Goal: Task Accomplishment & Management: Use online tool/utility

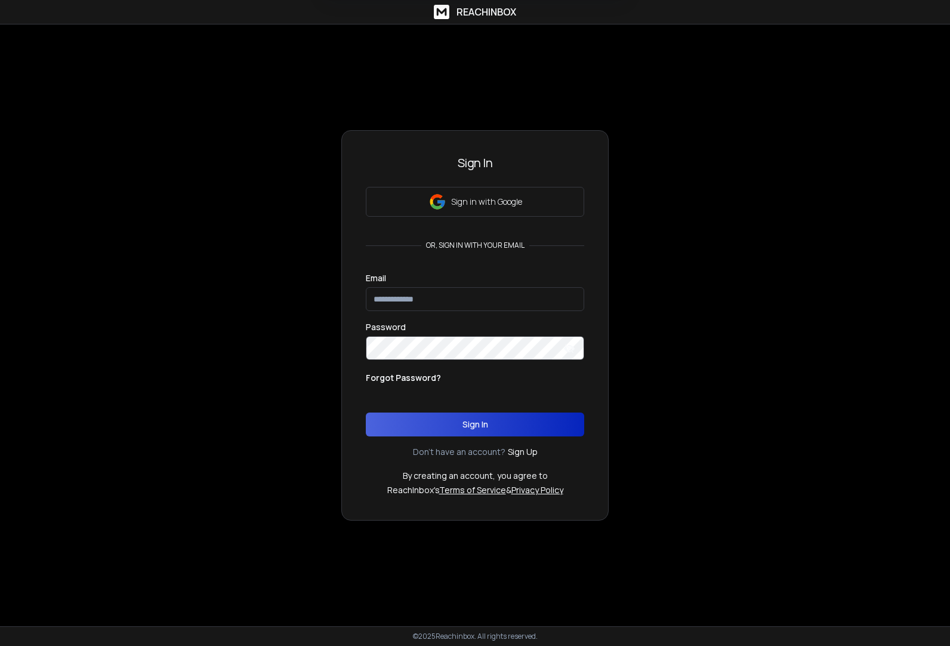
click at [438, 297] on input "email" at bounding box center [475, 299] width 218 height 24
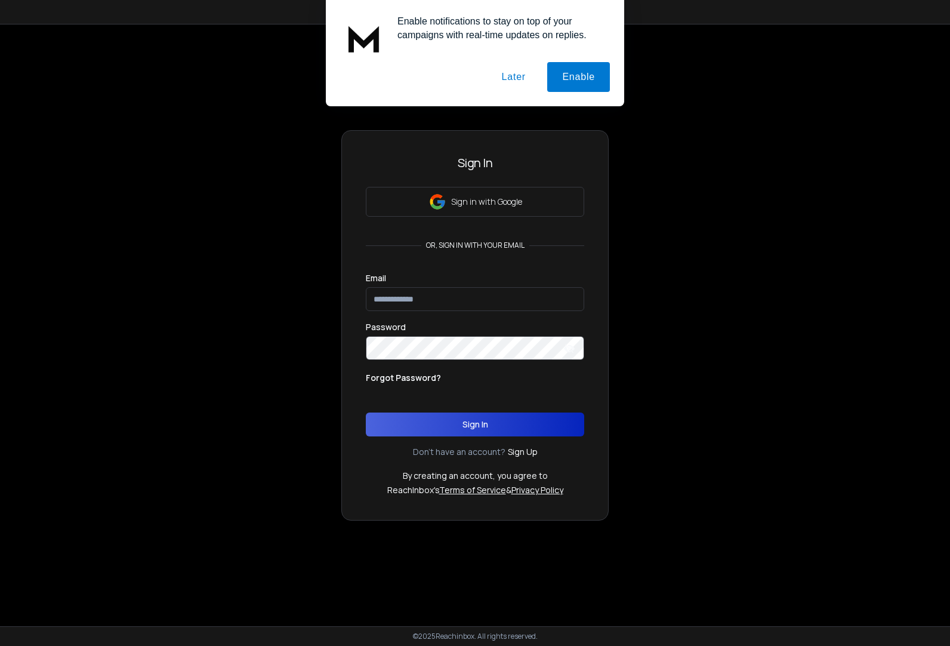
click at [519, 79] on button "Later" at bounding box center [513, 77] width 54 height 30
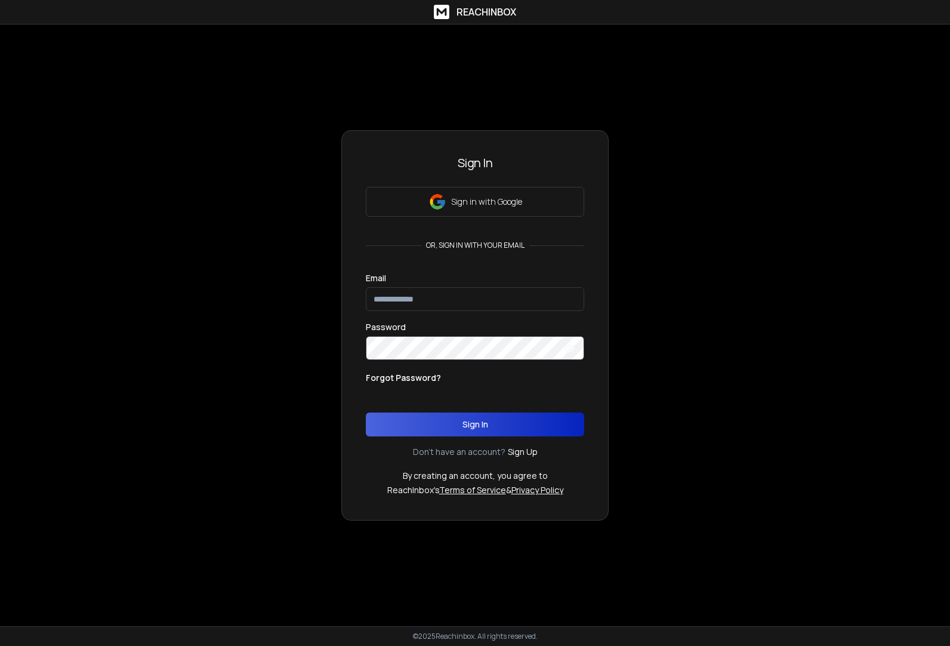
click at [452, 297] on input "email" at bounding box center [475, 299] width 218 height 24
click at [639, 294] on div "Welcome to ReachInbox 10x your leads, meetings and deals. Sign In Sign in with …" at bounding box center [475, 325] width 950 height 554
click at [461, 304] on input "email" at bounding box center [475, 299] width 218 height 24
type input "**********"
click at [366, 412] on button "Sign In" at bounding box center [475, 424] width 218 height 24
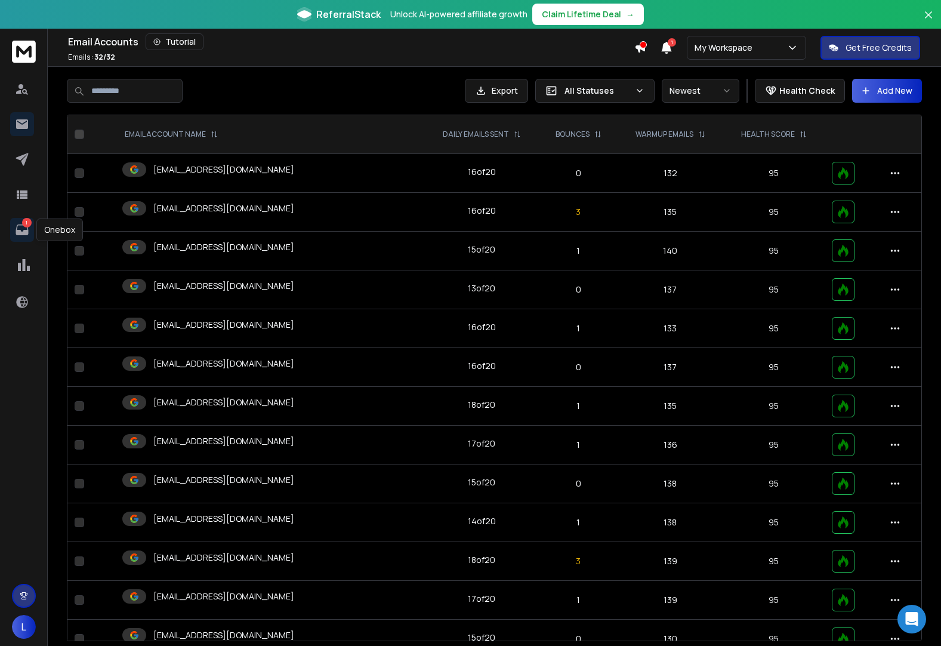
click at [25, 232] on icon at bounding box center [22, 229] width 13 height 11
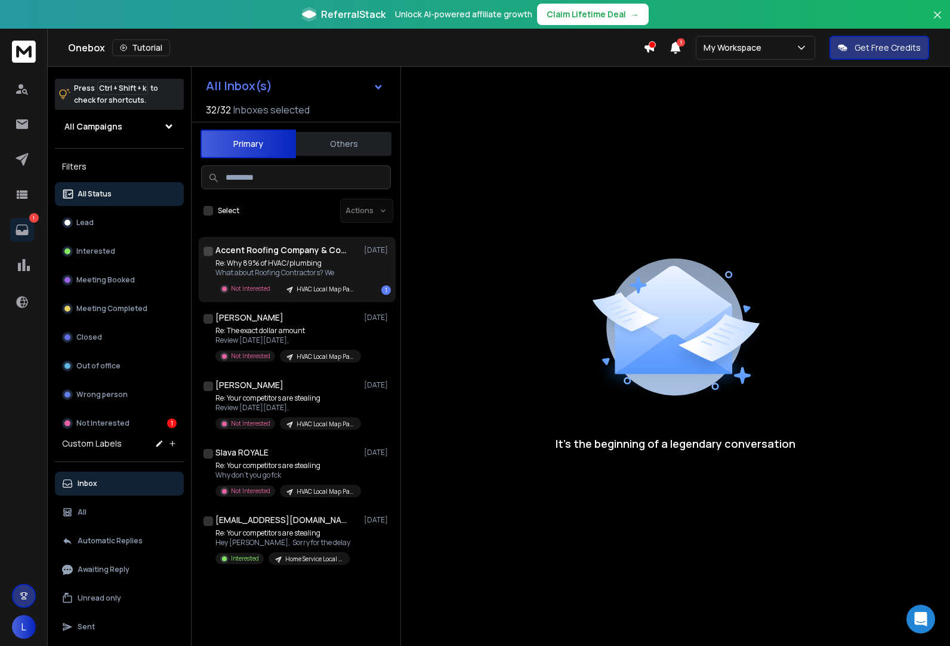
click at [292, 262] on p "Re: Why 89% of HVAC/plumbing" at bounding box center [286, 263] width 143 height 10
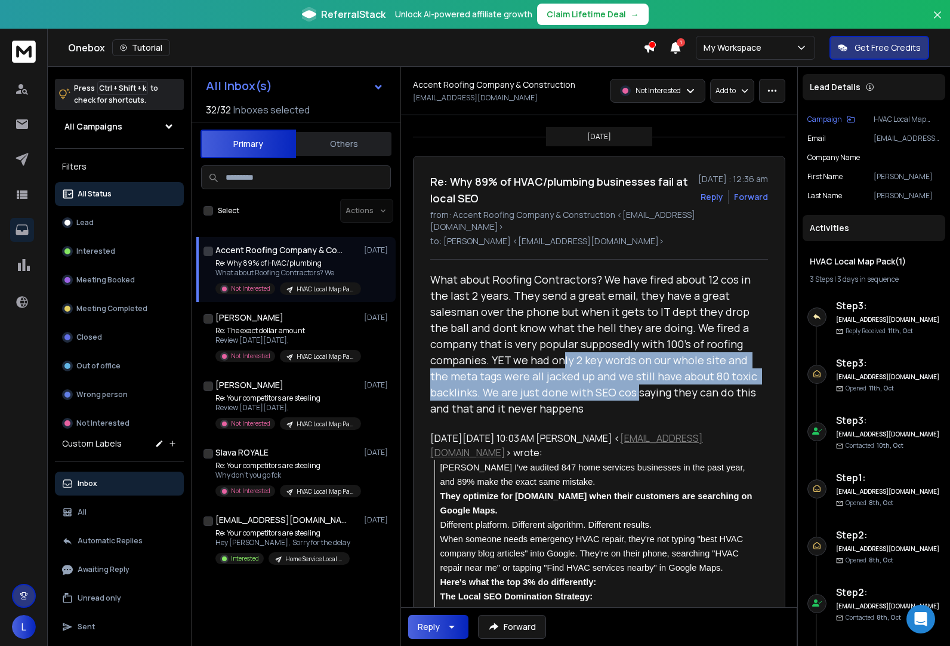
drag, startPoint x: 561, startPoint y: 347, endPoint x: 631, endPoint y: 378, distance: 75.8
click at [631, 378] on div "What about Roofing Contractors? We have fired about 12 cos in the last 2 years.…" at bounding box center [594, 343] width 328 height 145
drag, startPoint x: 631, startPoint y: 378, endPoint x: 537, endPoint y: 378, distance: 93.7
click at [537, 378] on div "What about Roofing Contractors? We have fired about 12 cos in the last 2 years.…" at bounding box center [594, 343] width 328 height 145
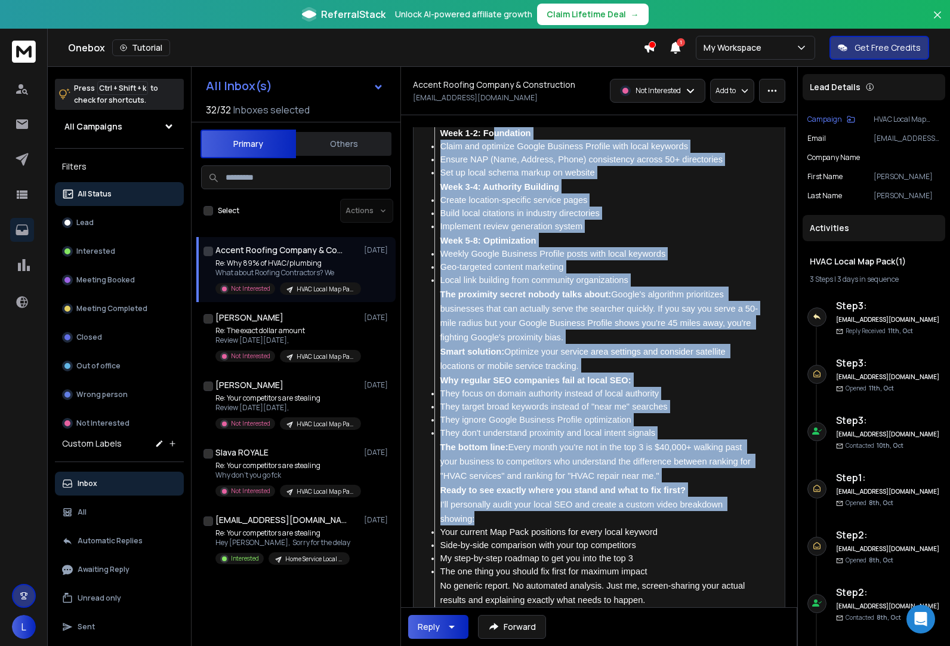
scroll to position [597, 0]
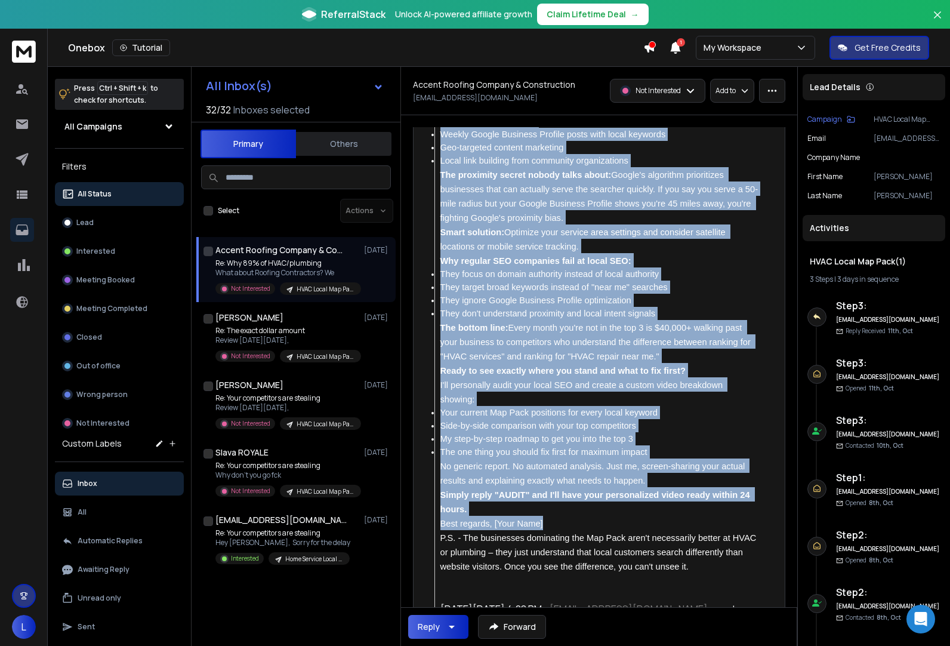
drag, startPoint x: 495, startPoint y: 354, endPoint x: 604, endPoint y: 509, distance: 190.0
click at [604, 509] on b "Kenn I've audited 847 home services businesses in the past year, and 89% make t…" at bounding box center [599, 218] width 318 height 710
drag, startPoint x: 604, startPoint y: 509, endPoint x: 597, endPoint y: 508, distance: 7.3
click at [597, 515] on div "Best regards, [Your Name]" at bounding box center [599, 522] width 318 height 14
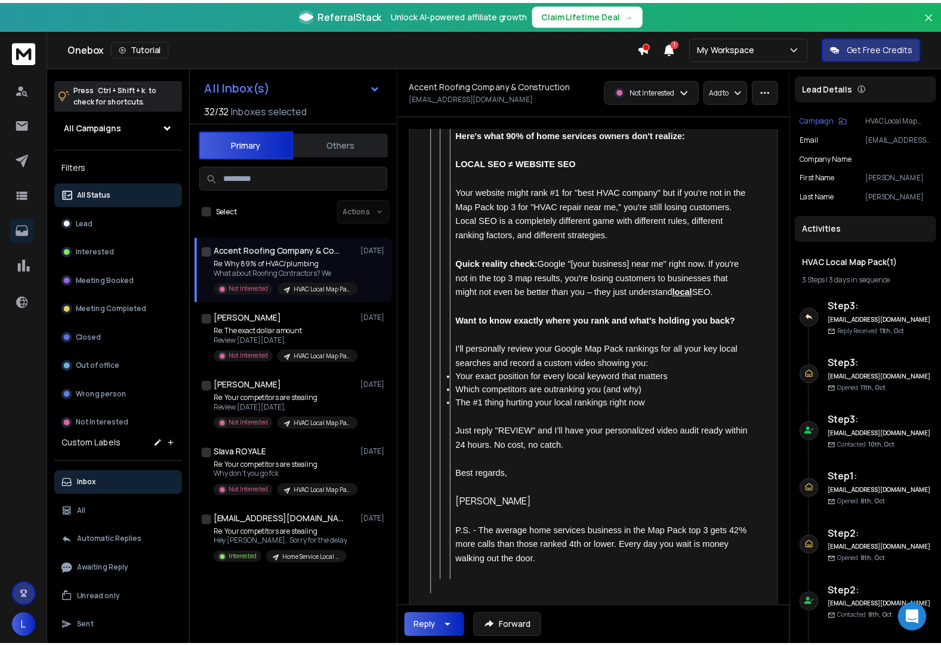
scroll to position [2267, 0]
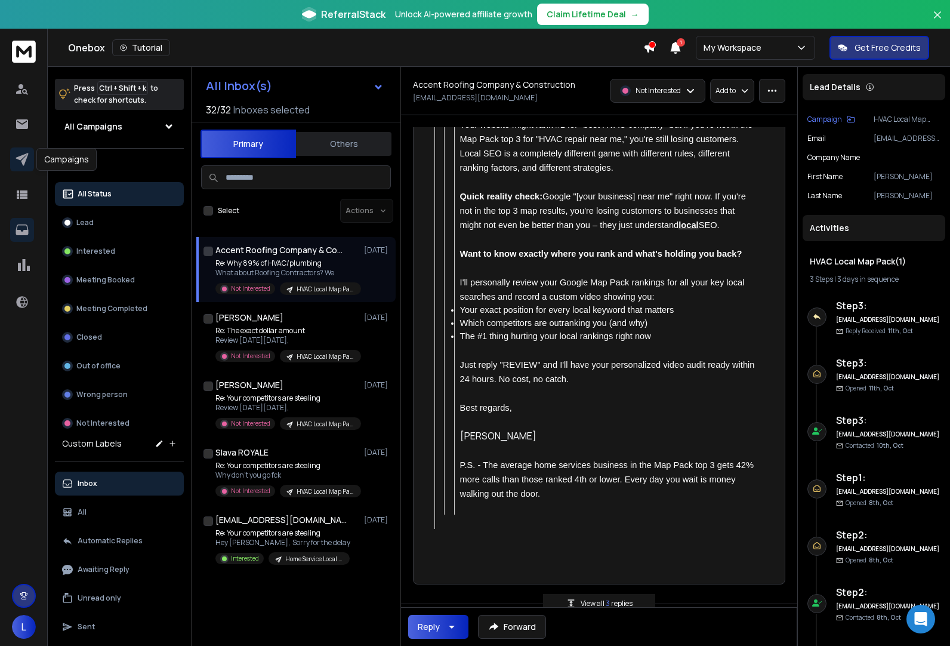
click at [26, 169] on link at bounding box center [22, 159] width 24 height 24
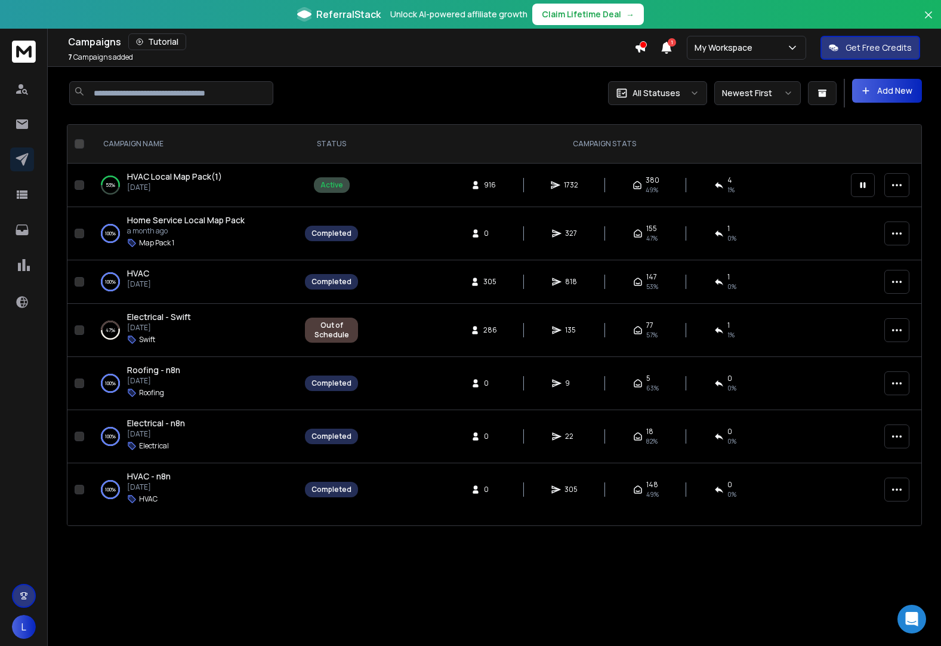
click at [199, 181] on span "HVAC Local Map Pack(1)" at bounding box center [174, 176] width 95 height 11
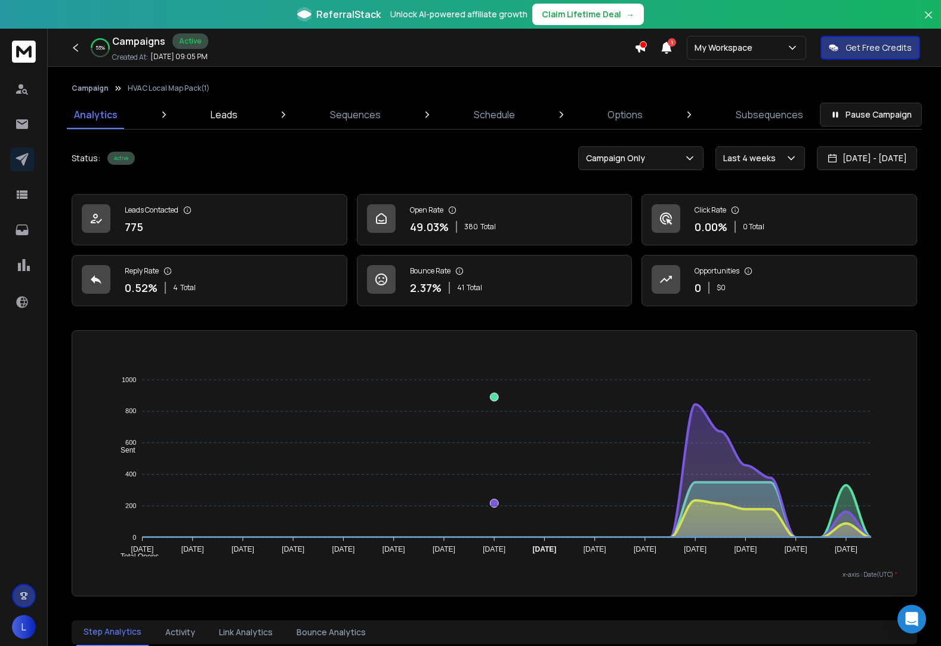
click at [241, 118] on link "Leads" at bounding box center [223, 114] width 41 height 29
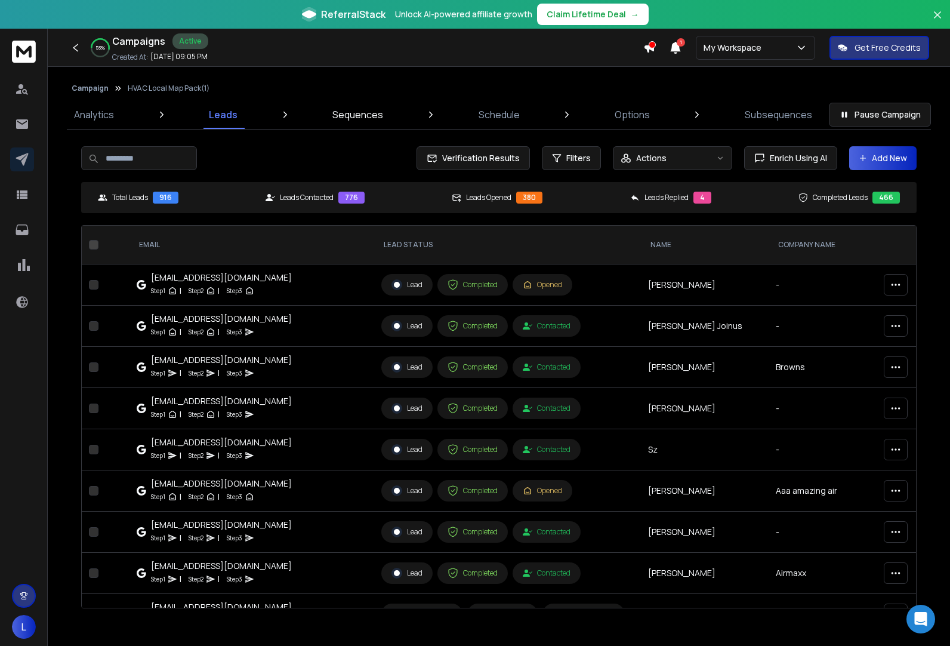
click at [370, 109] on p "Sequences" at bounding box center [357, 114] width 51 height 14
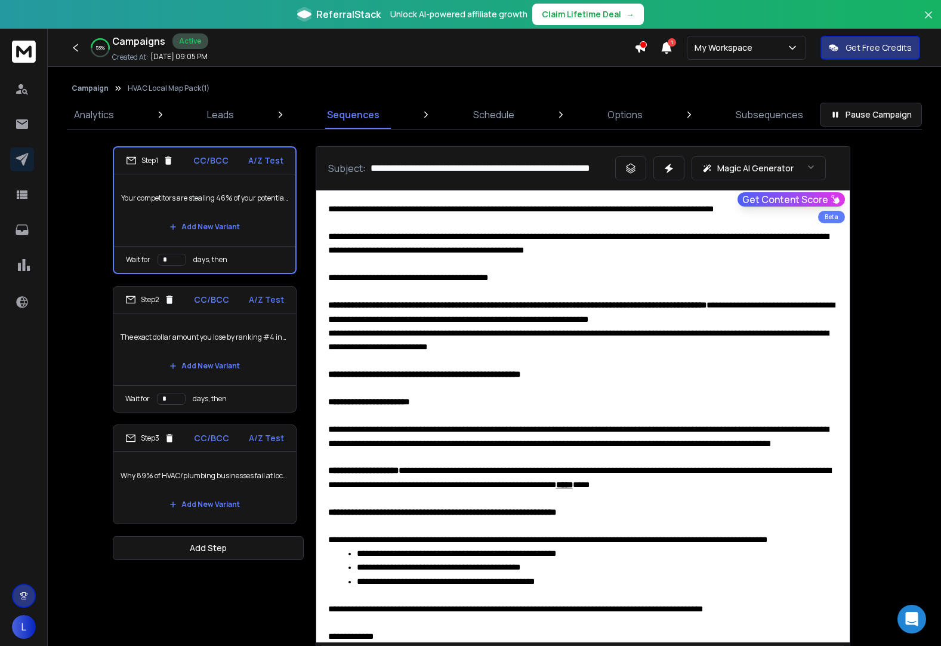
scroll to position [109, 0]
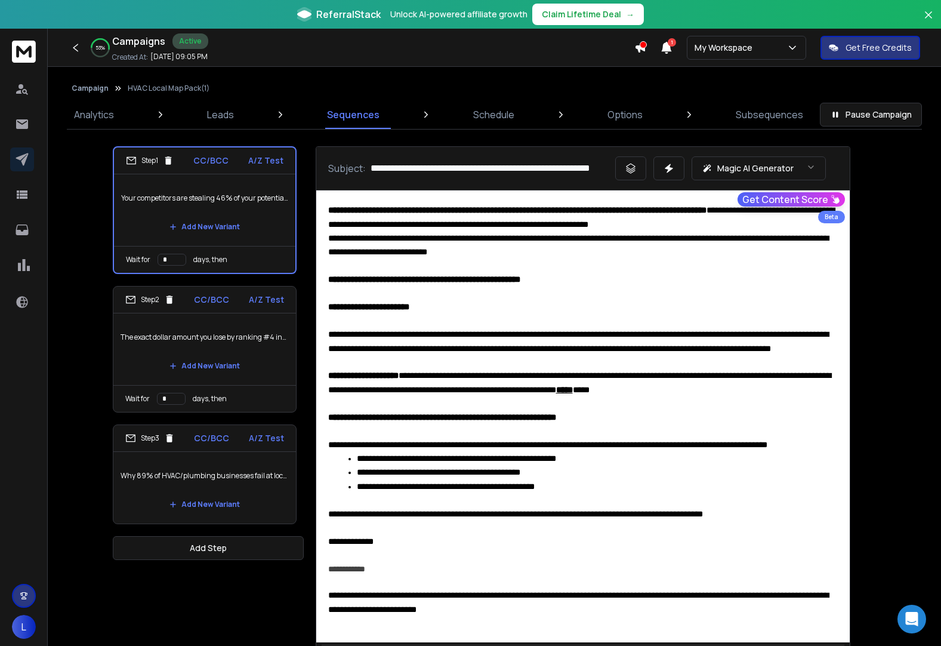
click at [223, 342] on p "The exact dollar amount you lose by ranking #4 instead of #3" at bounding box center [205, 336] width 168 height 33
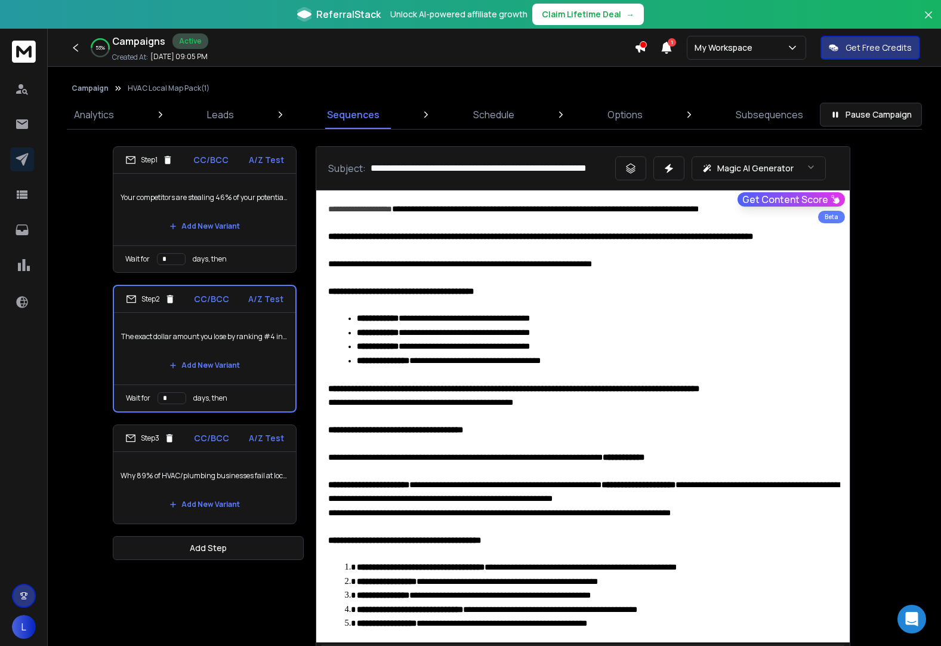
scroll to position [277, 0]
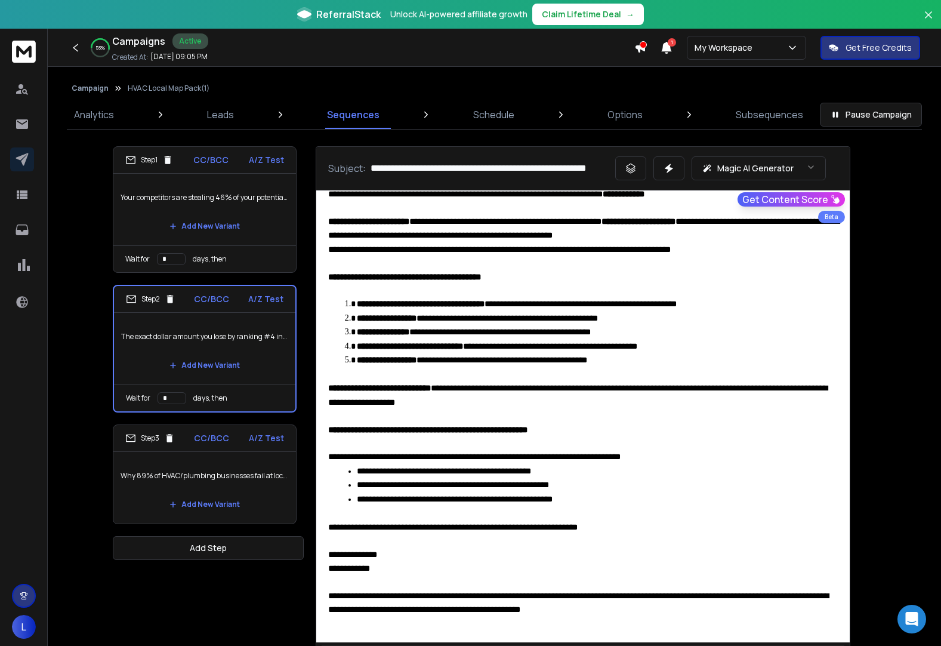
click at [200, 488] on p "Why 89% of HVAC/plumbing businesses fail at local SEO" at bounding box center [205, 475] width 168 height 33
type input "**********"
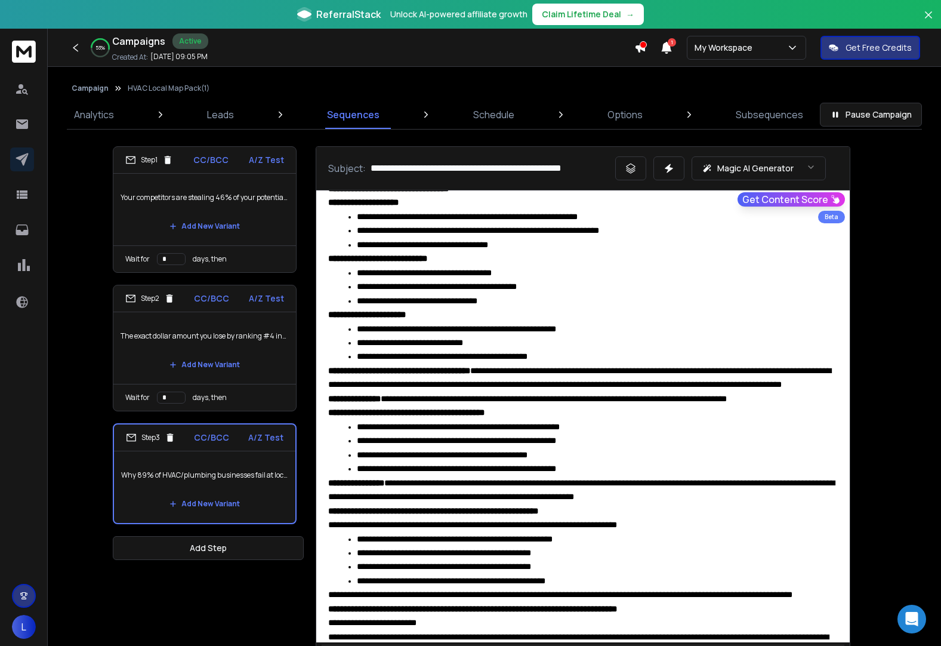
scroll to position [174, 0]
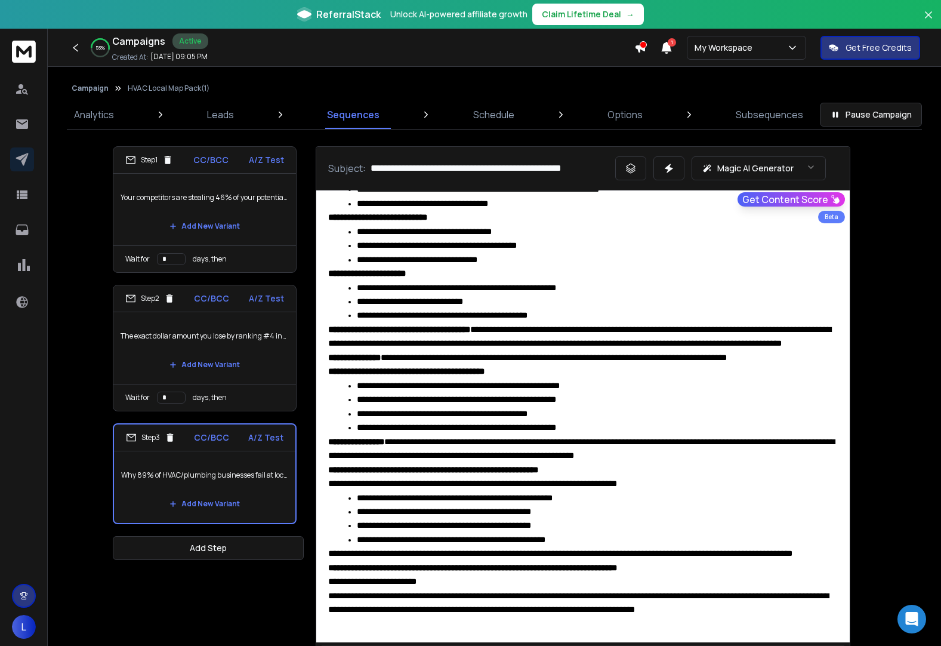
click at [442, 576] on div "**********" at bounding box center [582, 582] width 509 height 14
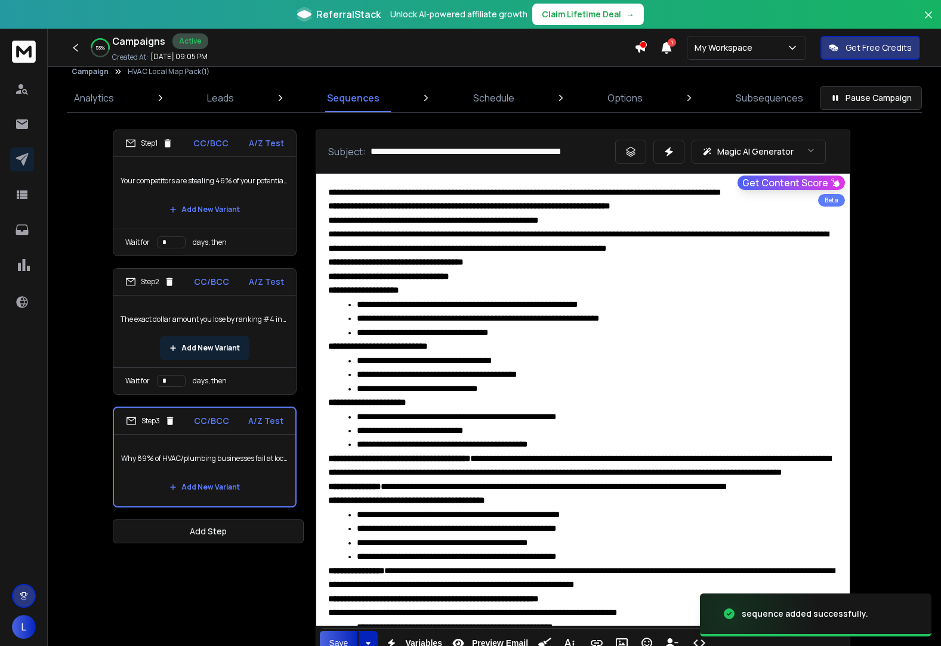
scroll to position [0, 0]
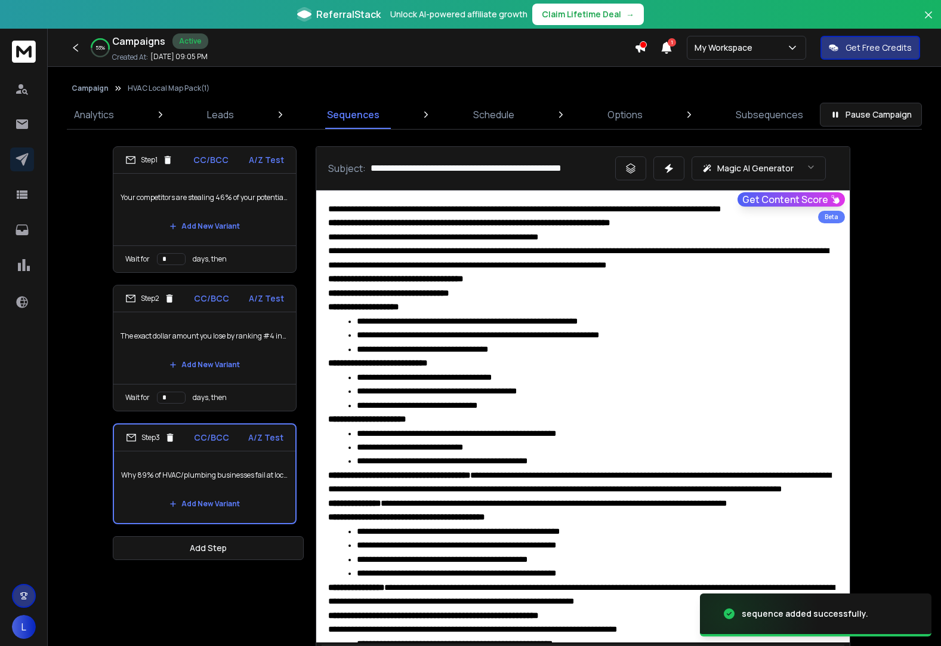
click at [258, 331] on p "The exact dollar amount you lose by ranking #4 instead of #3" at bounding box center [205, 335] width 168 height 33
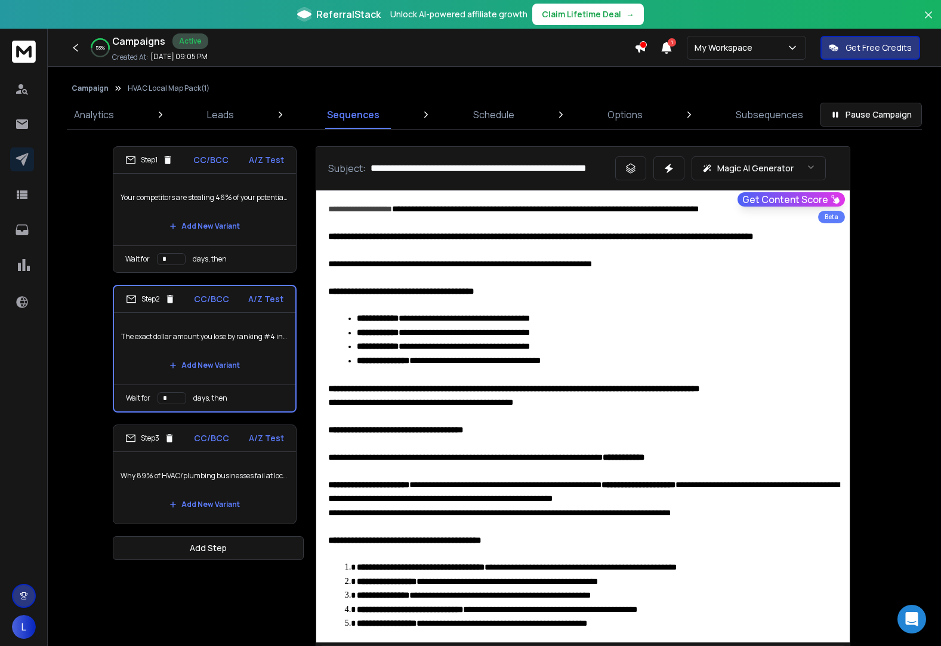
scroll to position [277, 0]
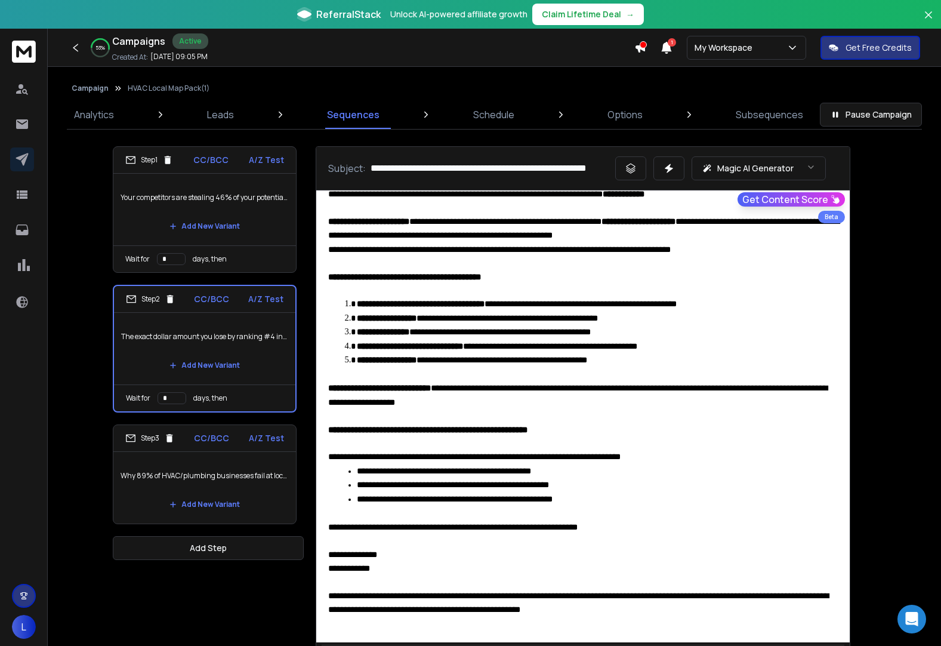
click at [256, 484] on p "Why 89% of HVAC/plumbing businesses fail at local SEO" at bounding box center [205, 475] width 168 height 33
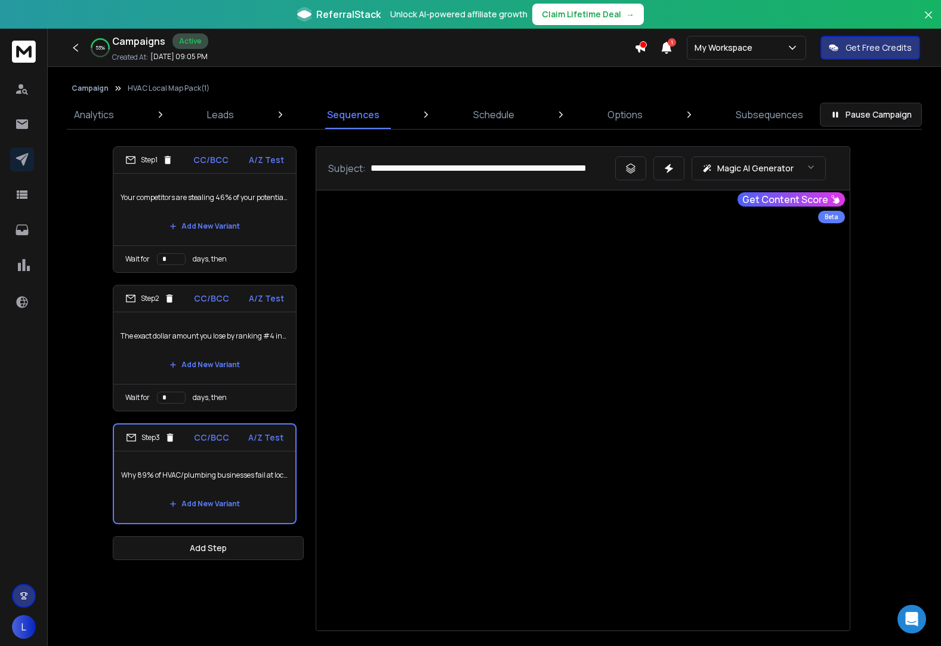
type input "**********"
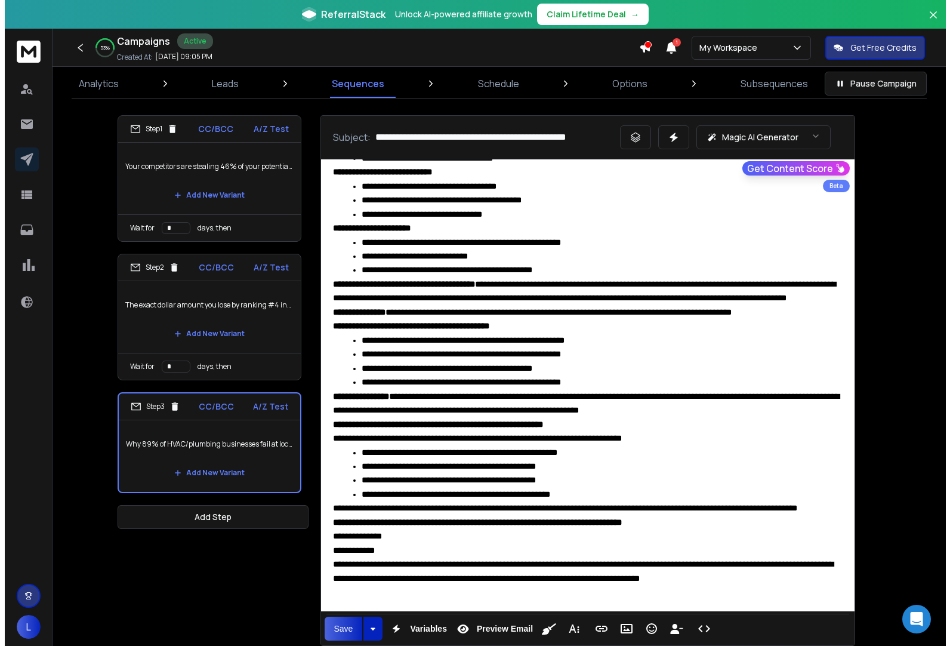
scroll to position [48, 0]
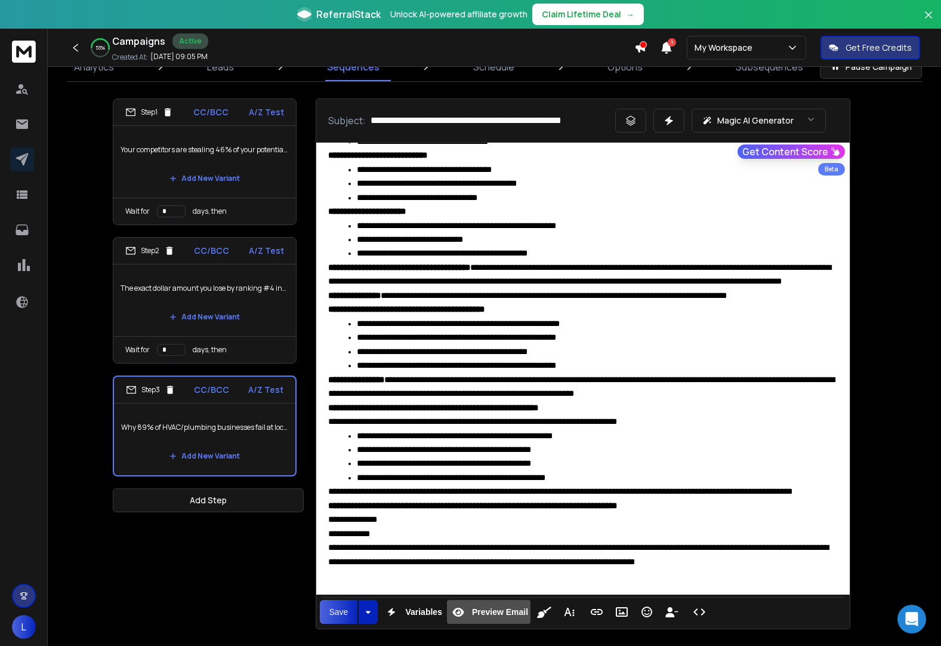
click at [478, 607] on span "Preview Email" at bounding box center [500, 612] width 61 height 10
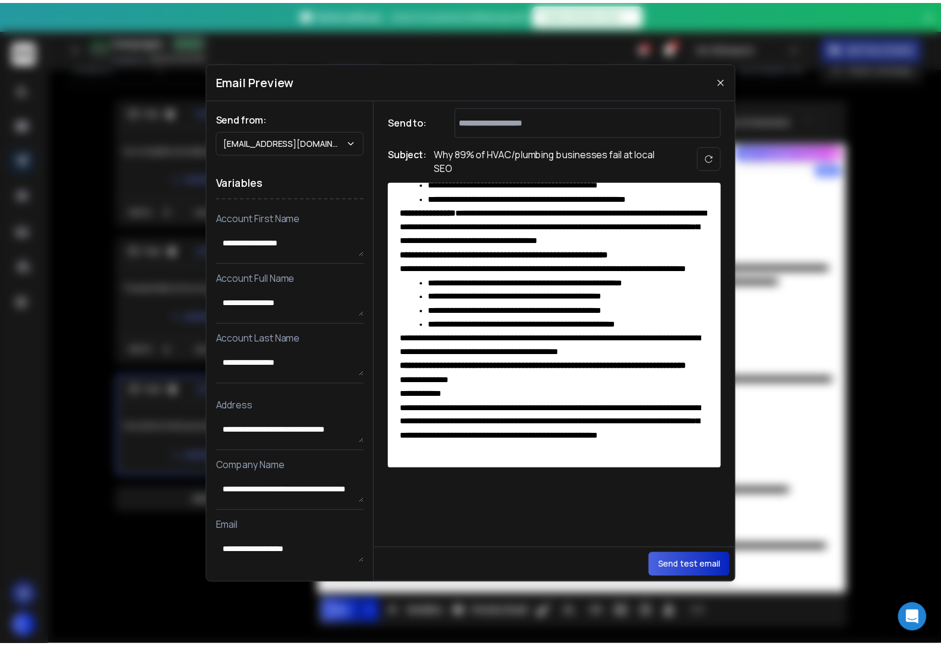
scroll to position [520, 0]
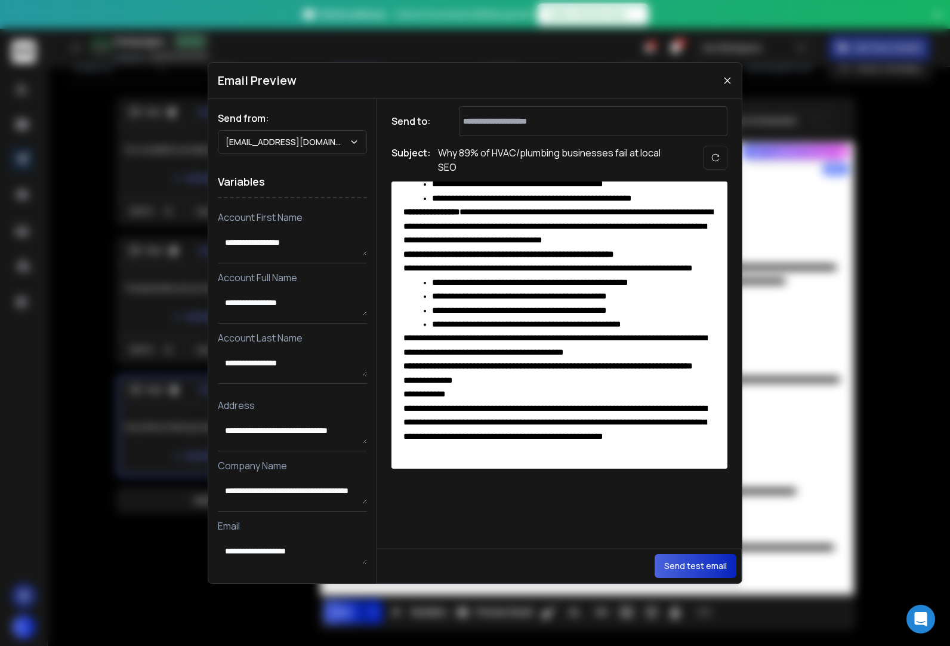
click at [729, 80] on icon at bounding box center [727, 81] width 10 height 10
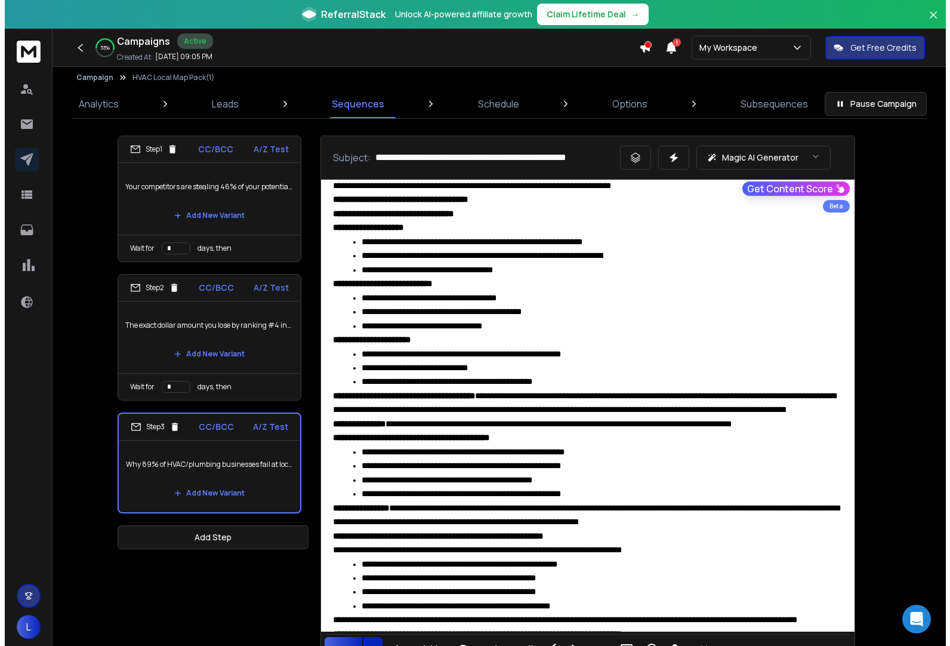
scroll to position [0, 0]
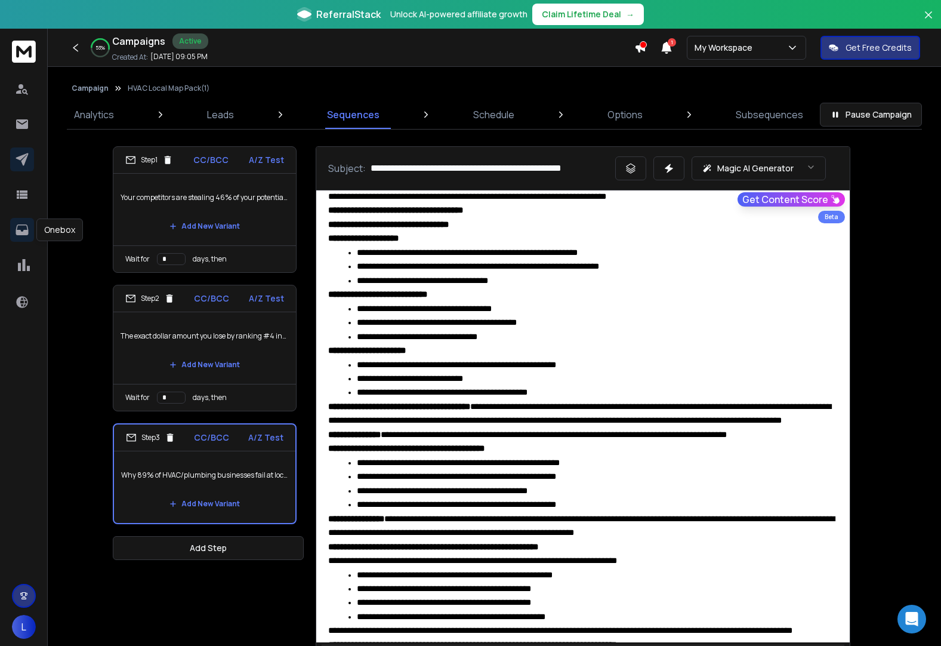
click at [28, 234] on icon at bounding box center [22, 230] width 14 height 14
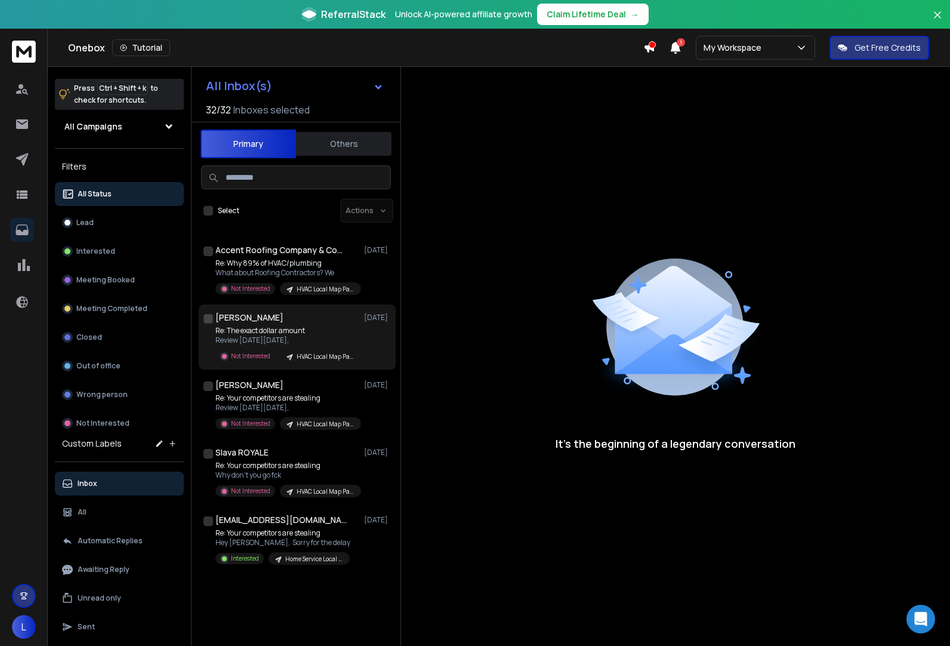
click at [320, 329] on p "Re: The exact dollar amount" at bounding box center [286, 331] width 143 height 10
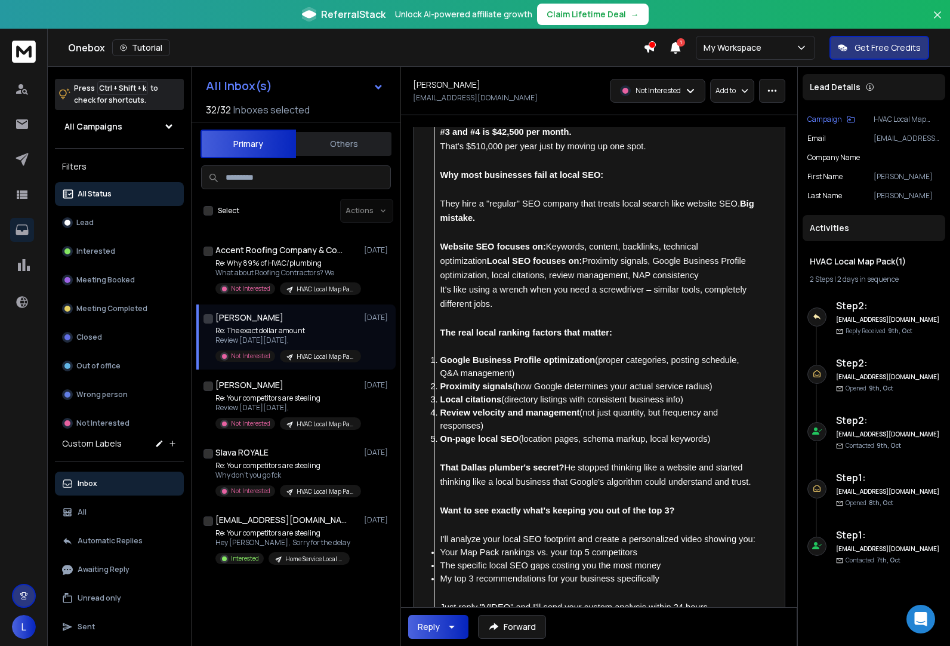
scroll to position [418, 0]
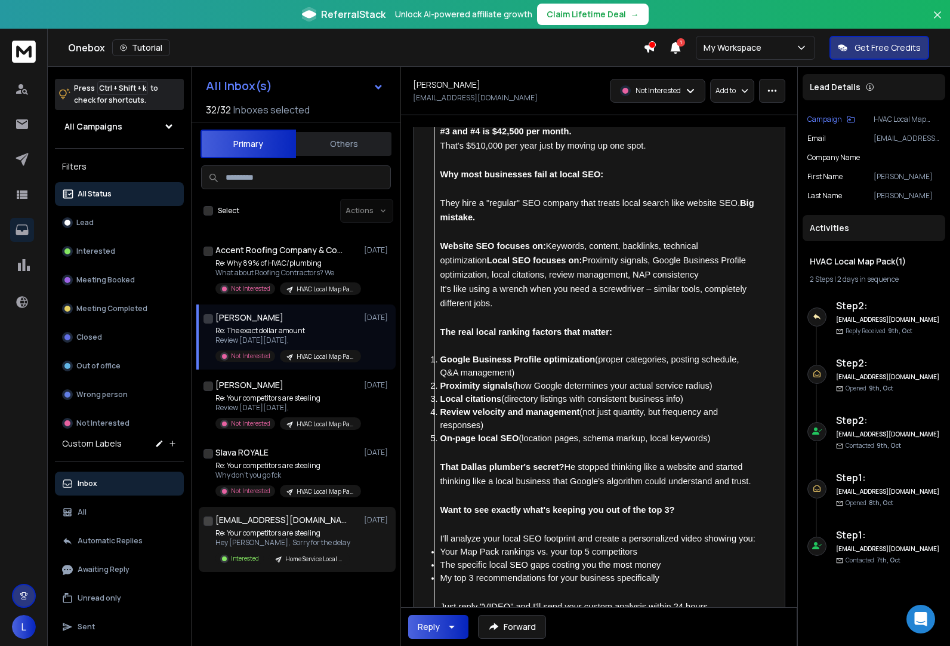
click at [333, 533] on p "Re: Your competitors are stealing" at bounding box center [282, 533] width 135 height 10
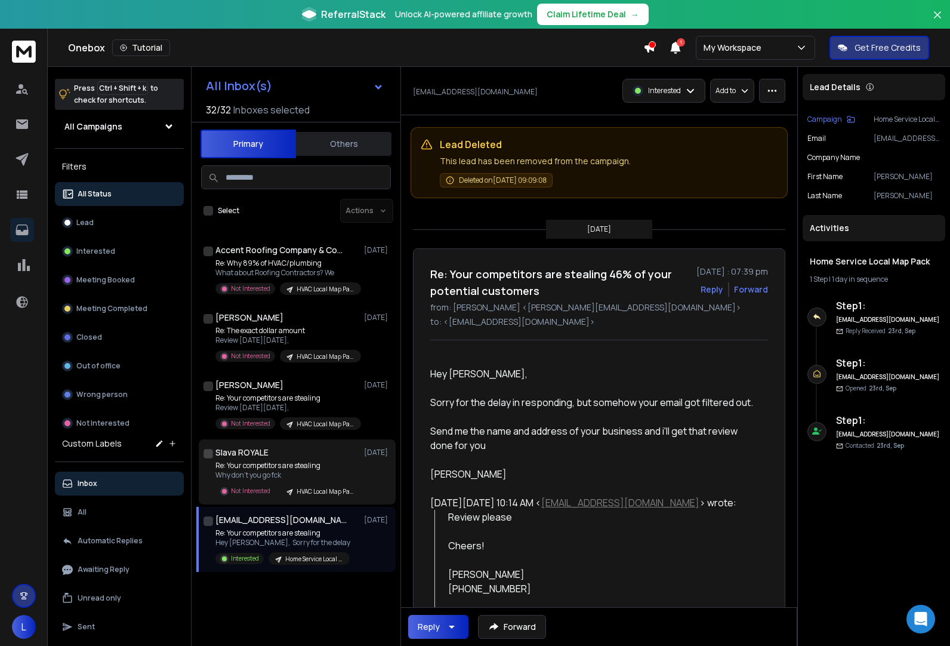
click at [325, 467] on p "Re: Your competitors are stealing" at bounding box center [286, 466] width 143 height 10
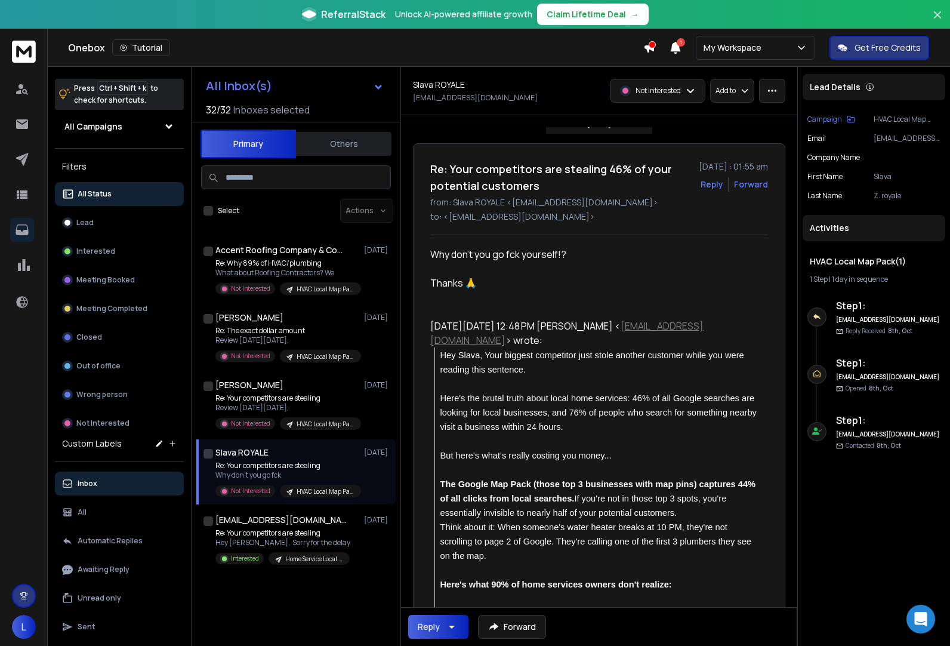
scroll to position [0, 0]
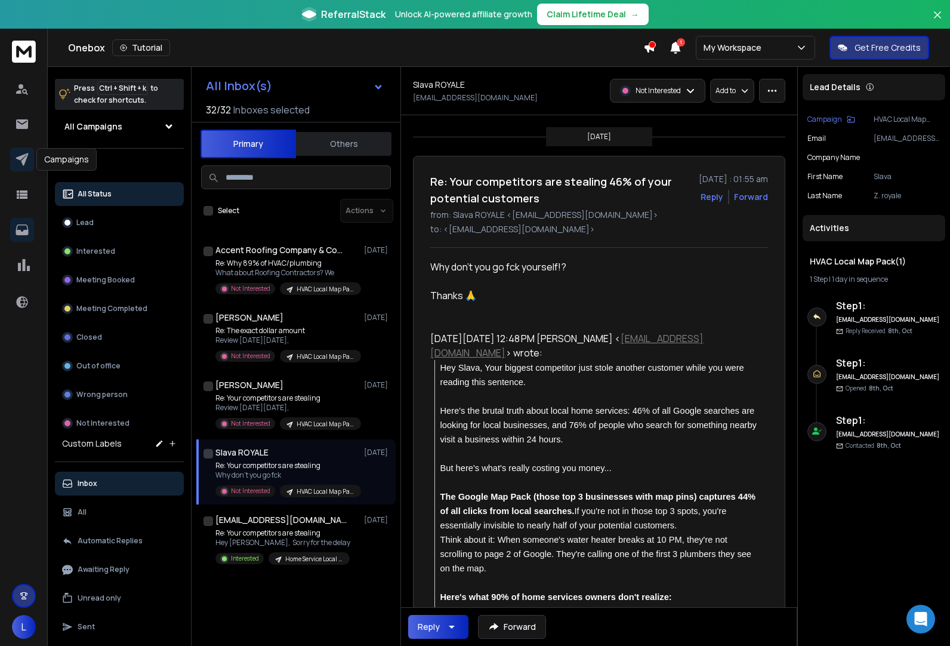
click at [29, 159] on icon at bounding box center [22, 159] width 14 height 14
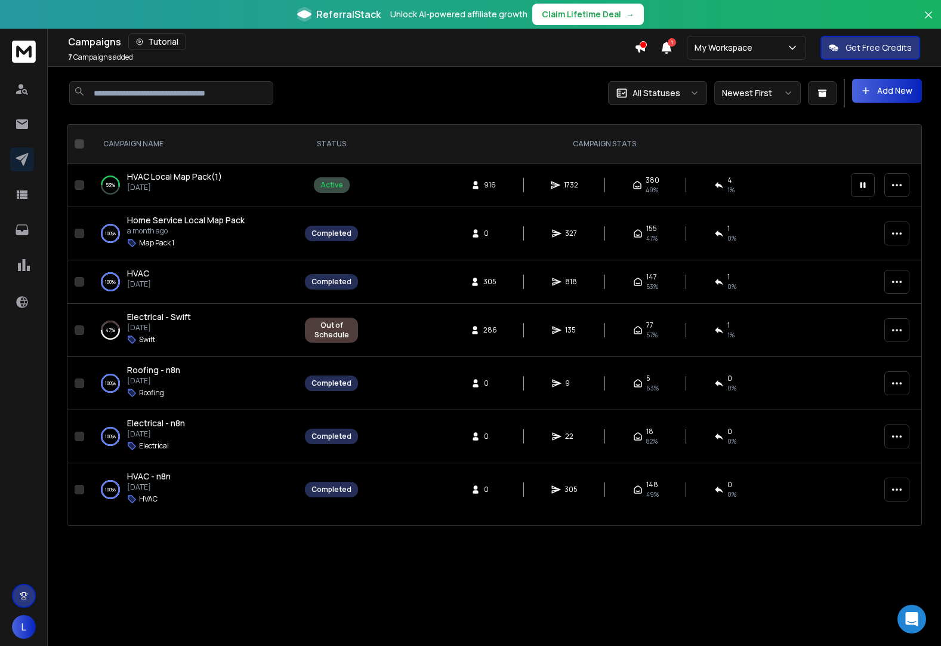
click at [893, 189] on icon "button" at bounding box center [897, 185] width 12 height 12
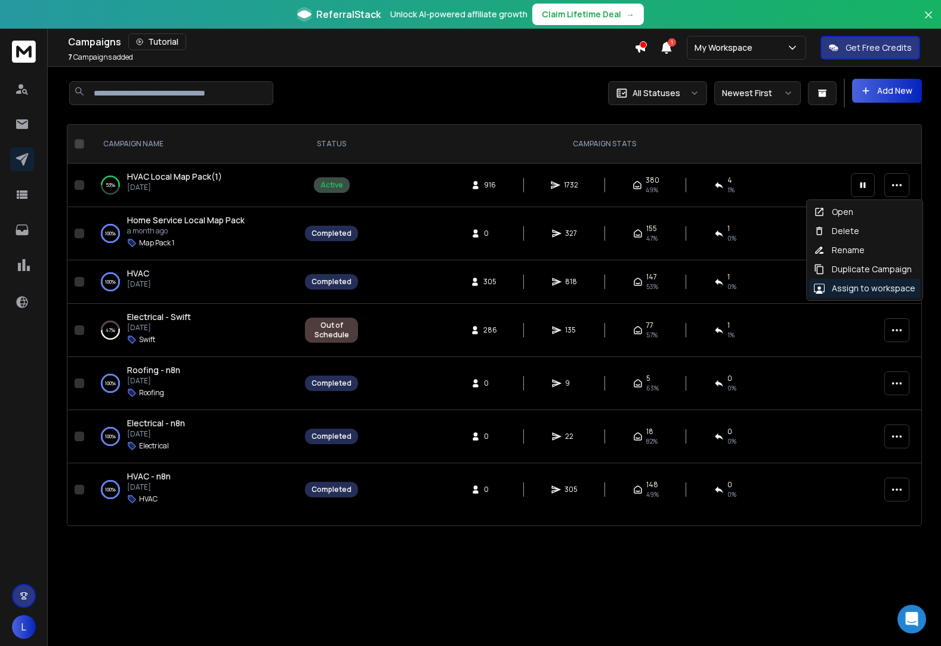
click at [225, 181] on div "53 % HVAC Local Map Pack(1) 12 days ago" at bounding box center [193, 185] width 185 height 29
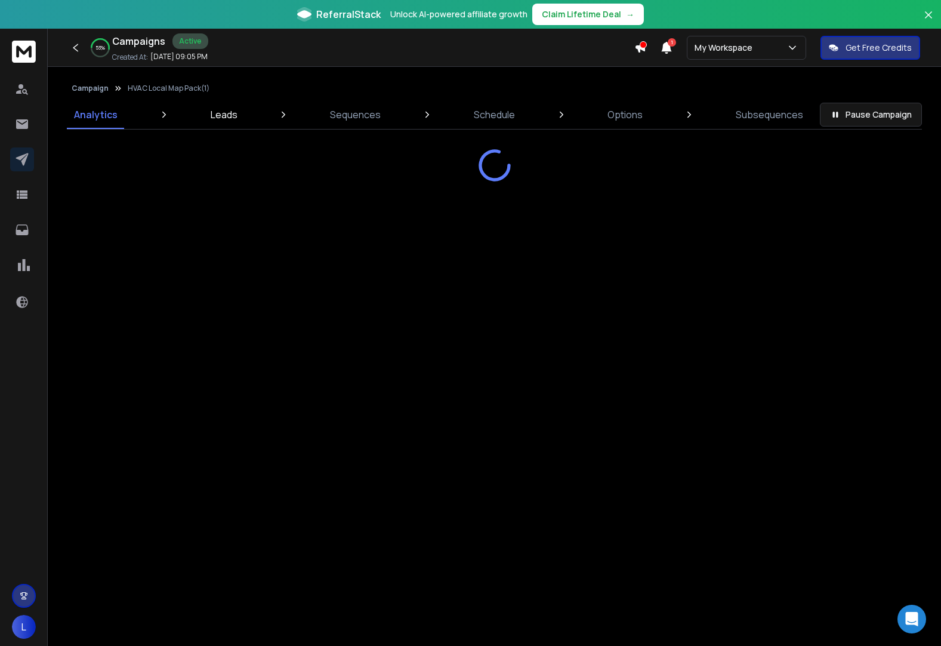
click at [211, 118] on p "Leads" at bounding box center [224, 114] width 27 height 14
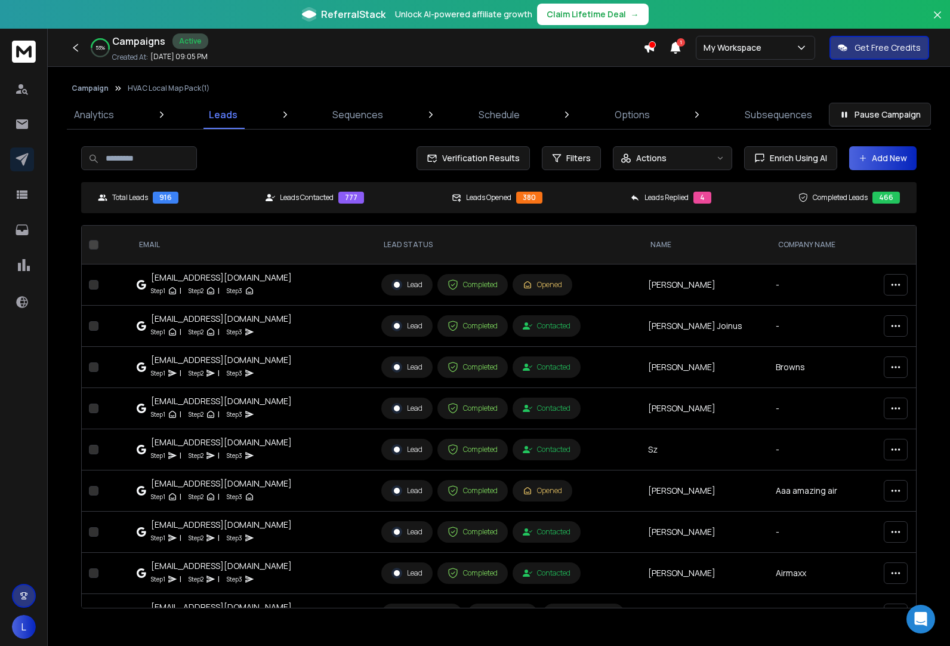
click at [87, 245] on th at bounding box center [106, 245] width 48 height 39
click at [91, 245] on button "Select this Page" at bounding box center [94, 245] width 10 height 10
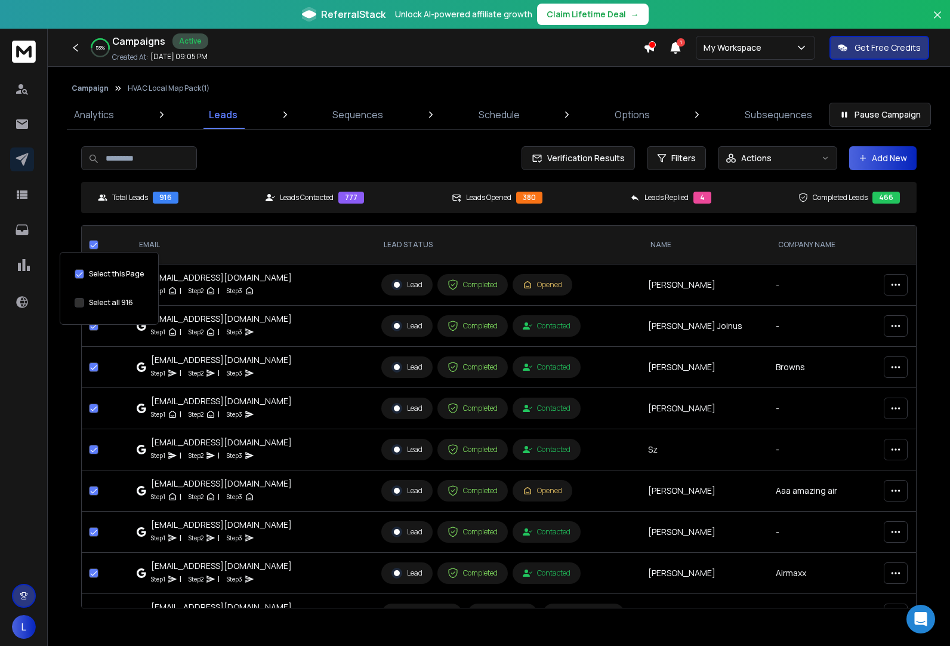
click at [85, 301] on div "Select all 916" at bounding box center [109, 303] width 69 height 10
click at [79, 302] on button "Select this Page" at bounding box center [80, 303] width 10 height 10
click at [756, 161] on p "Actions" at bounding box center [756, 158] width 30 height 12
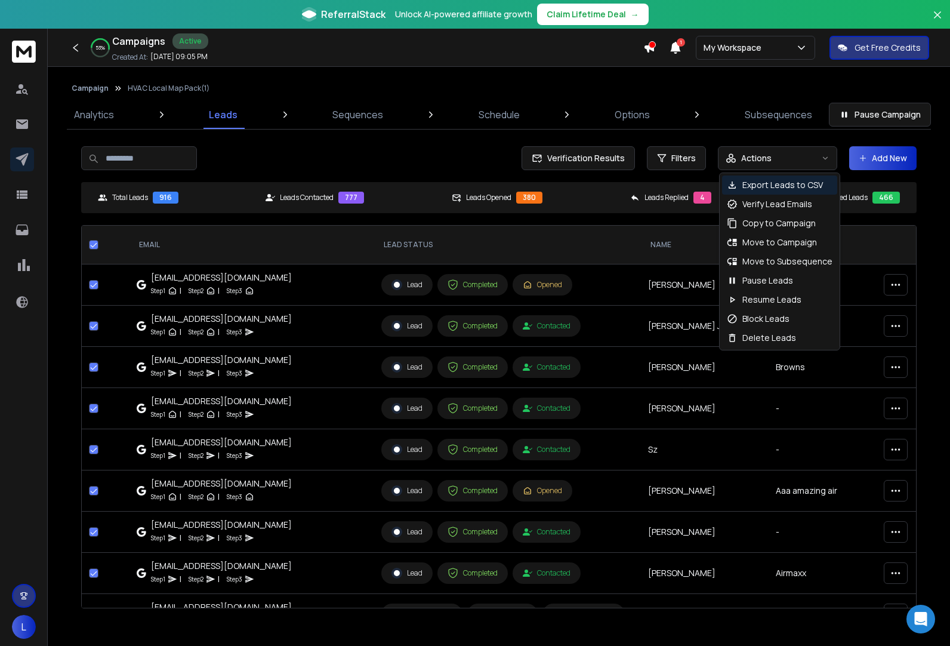
click at [764, 187] on p "Export Leads to CSV" at bounding box center [782, 185] width 81 height 12
